Goal: Task Accomplishment & Management: Manage account settings

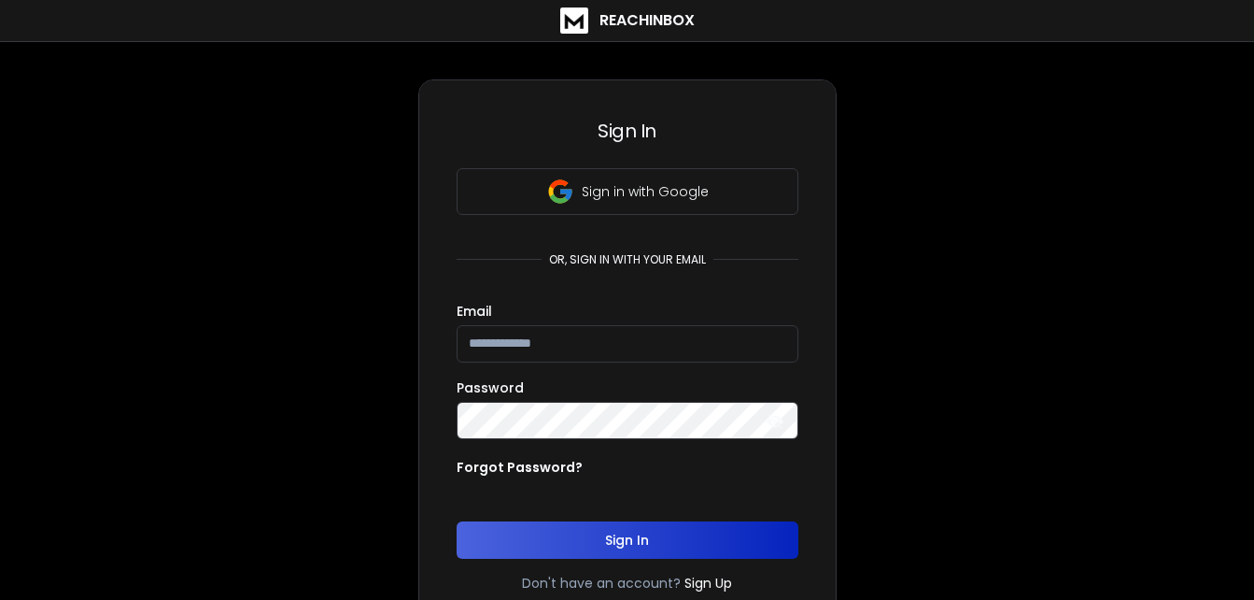
type input "**********"
click at [693, 541] on button "Sign In" at bounding box center [628, 539] width 342 height 37
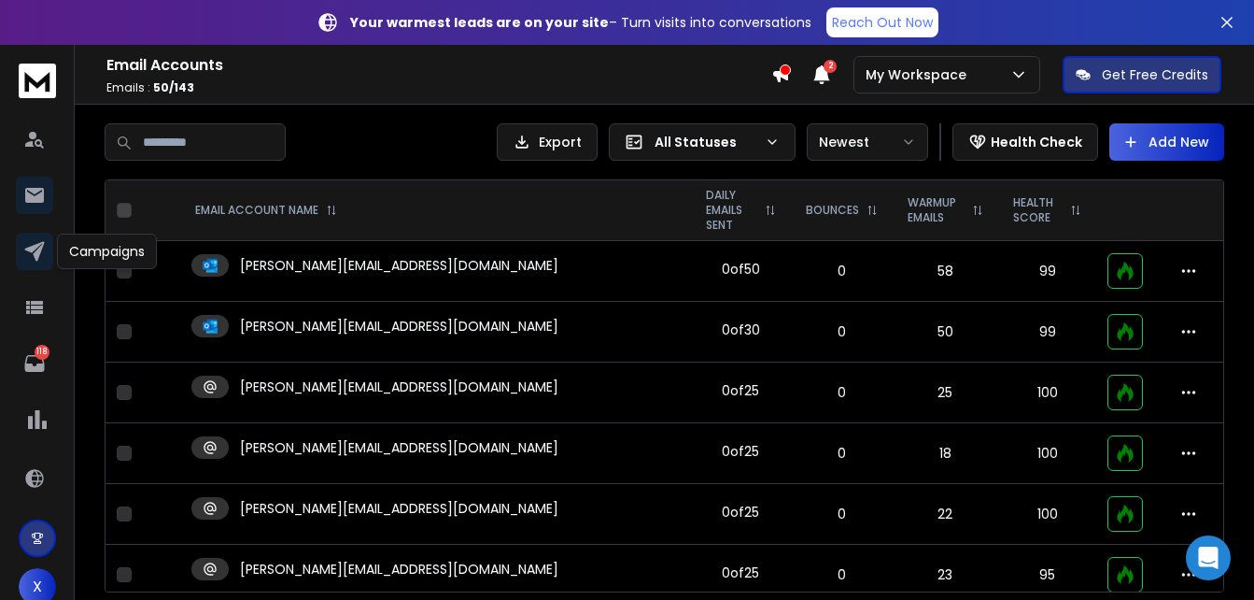
click at [37, 259] on icon at bounding box center [34, 251] width 20 height 20
